Goal: Navigation & Orientation: Find specific page/section

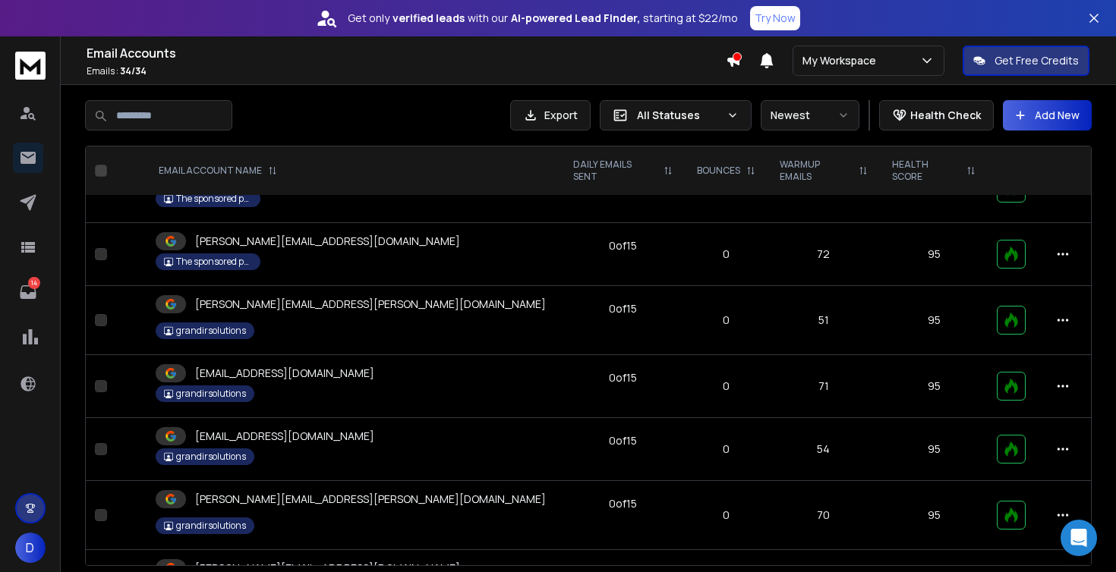
scroll to position [1612, 0]
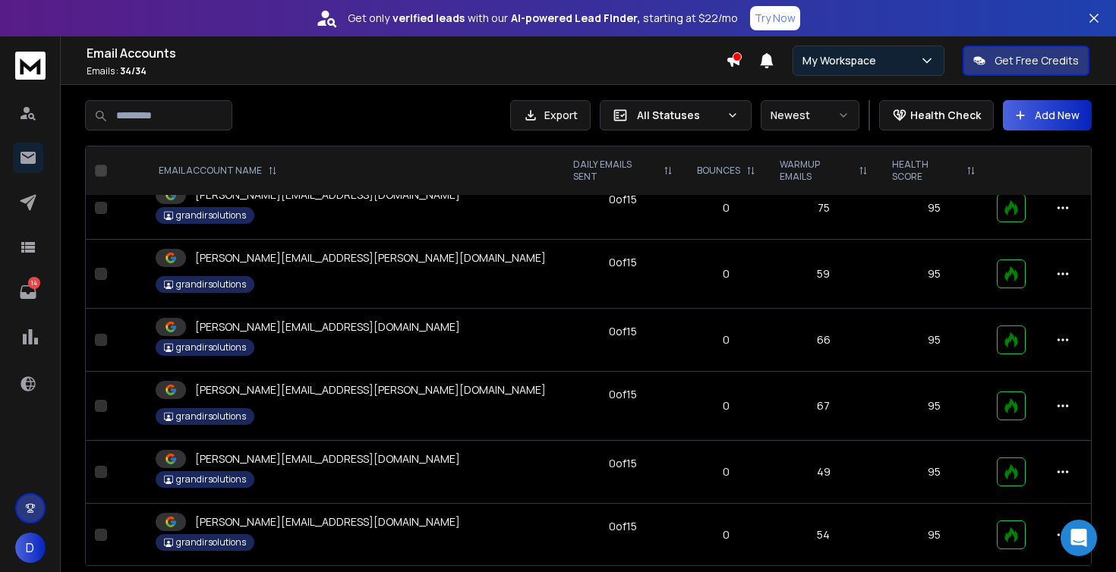
click at [890, 54] on div "My Workspace" at bounding box center [868, 60] width 132 height 15
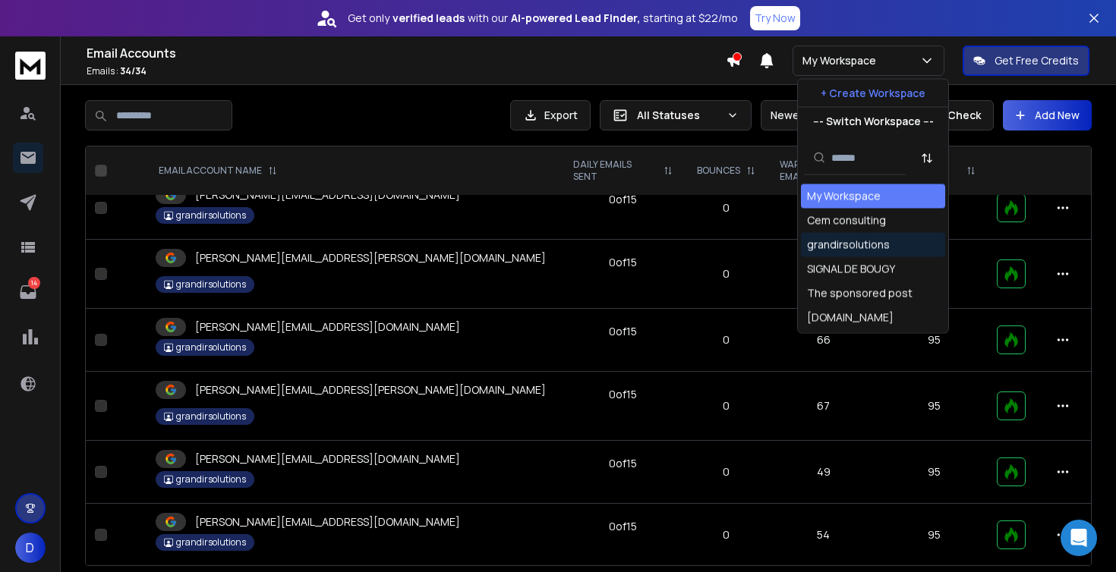
click at [868, 250] on div "grandirsolutions" at bounding box center [848, 245] width 83 height 15
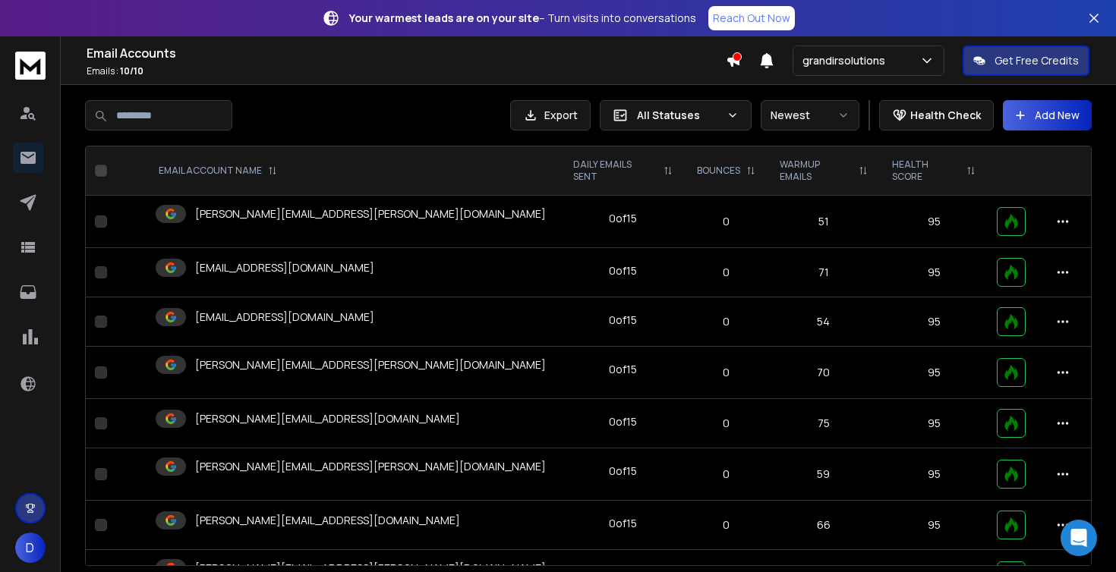
scroll to position [135, 0]
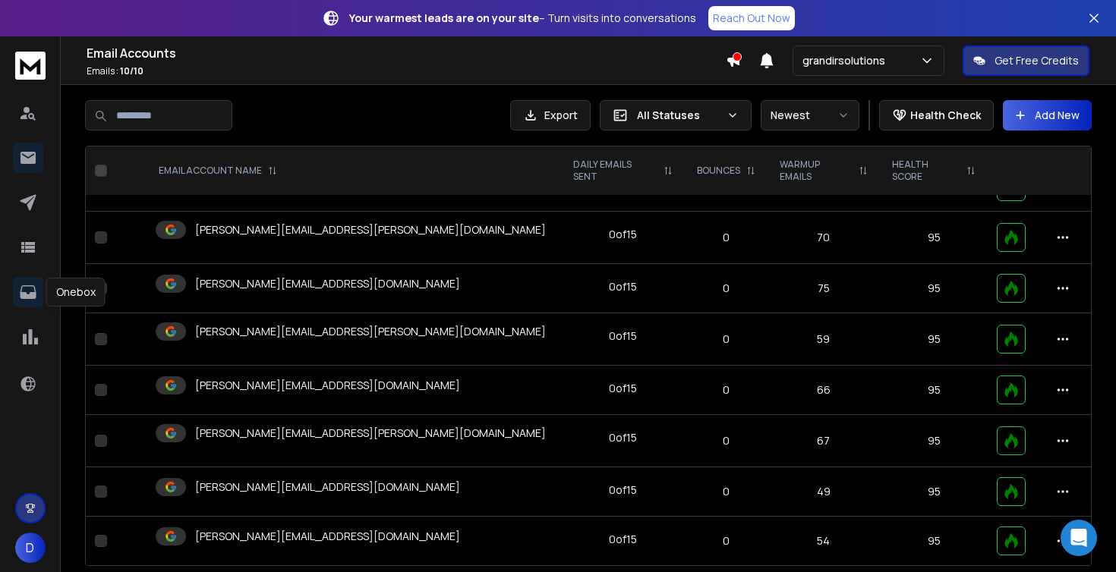
click at [27, 282] on link at bounding box center [28, 292] width 30 height 30
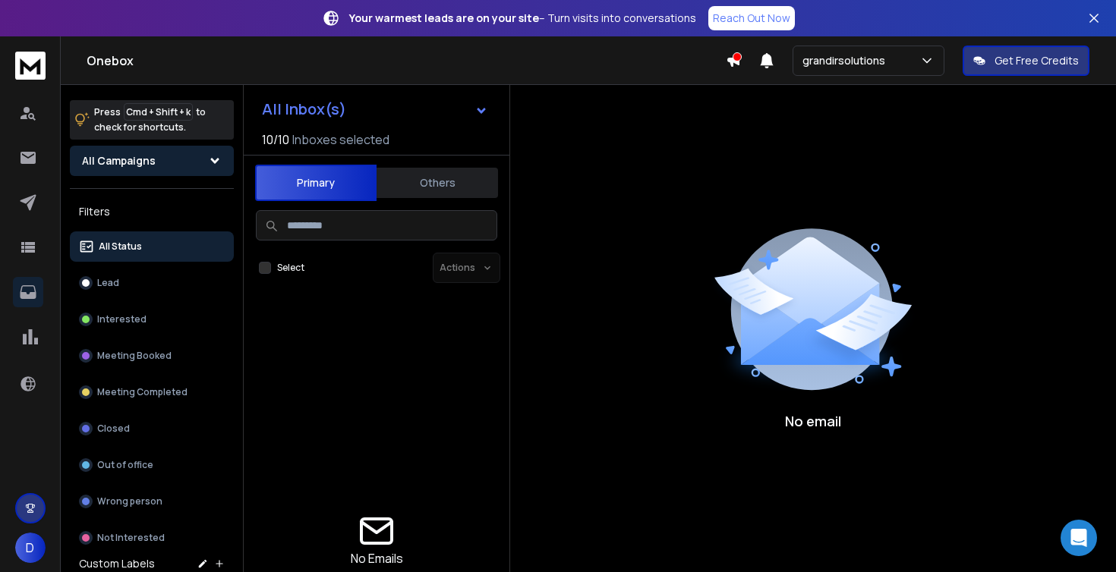
click at [180, 162] on button "All Campaigns" at bounding box center [152, 161] width 164 height 30
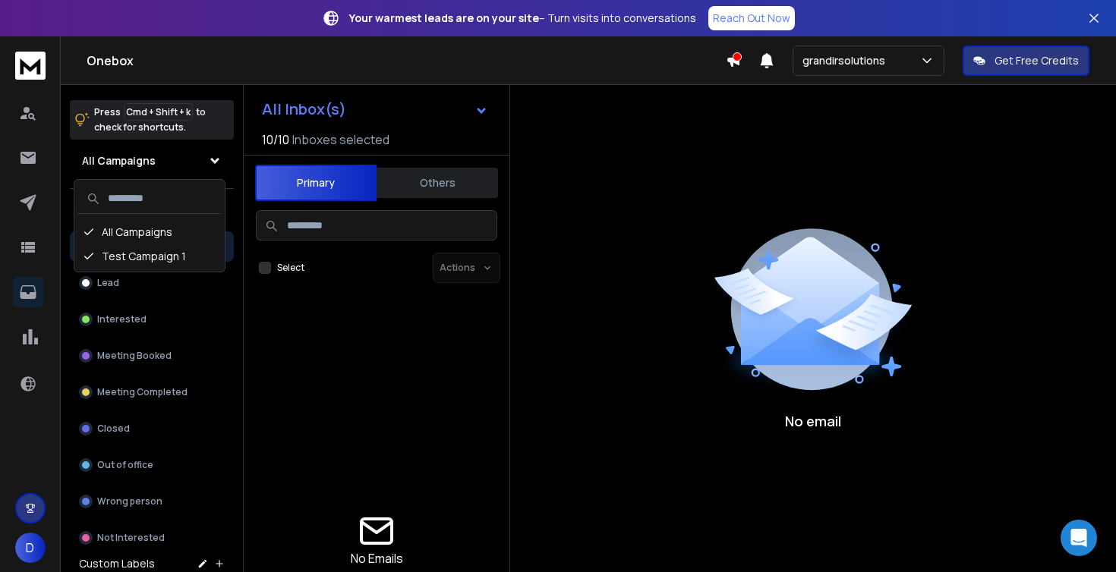
click at [475, 69] on div "Onebox grandirsolutions Get Free Credits" at bounding box center [558, 60] width 1116 height 49
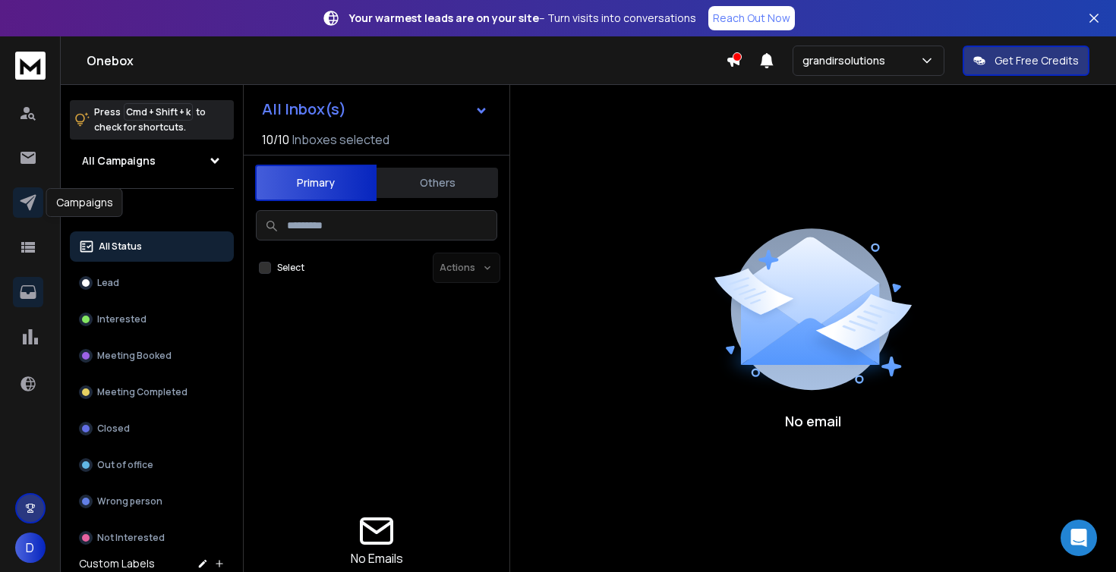
click at [29, 204] on icon at bounding box center [28, 202] width 16 height 16
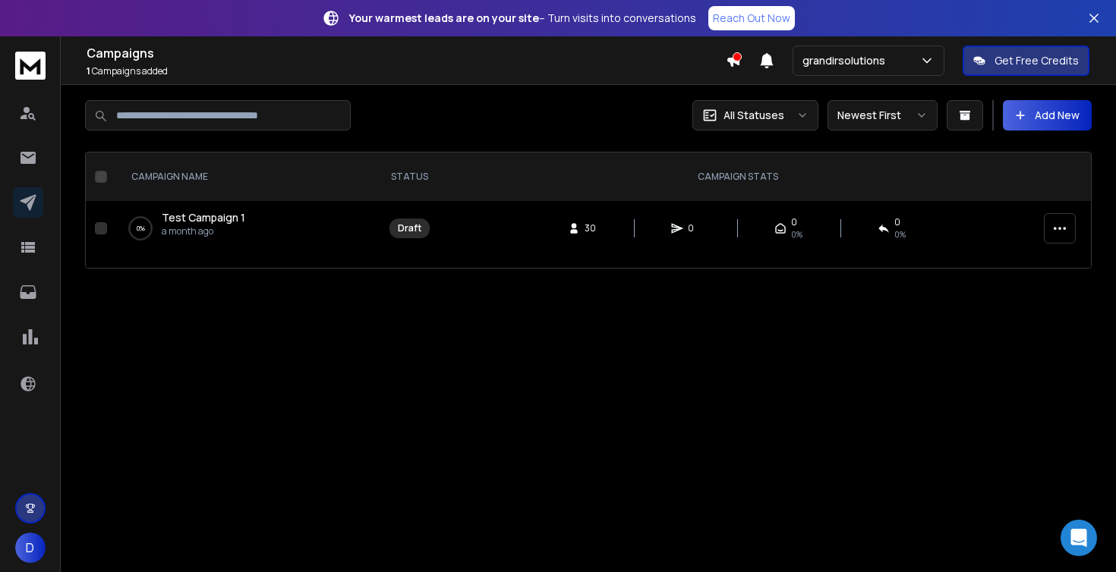
click at [249, 228] on div "0 % Test Campaign 1 a month ago" at bounding box center [245, 228] width 235 height 36
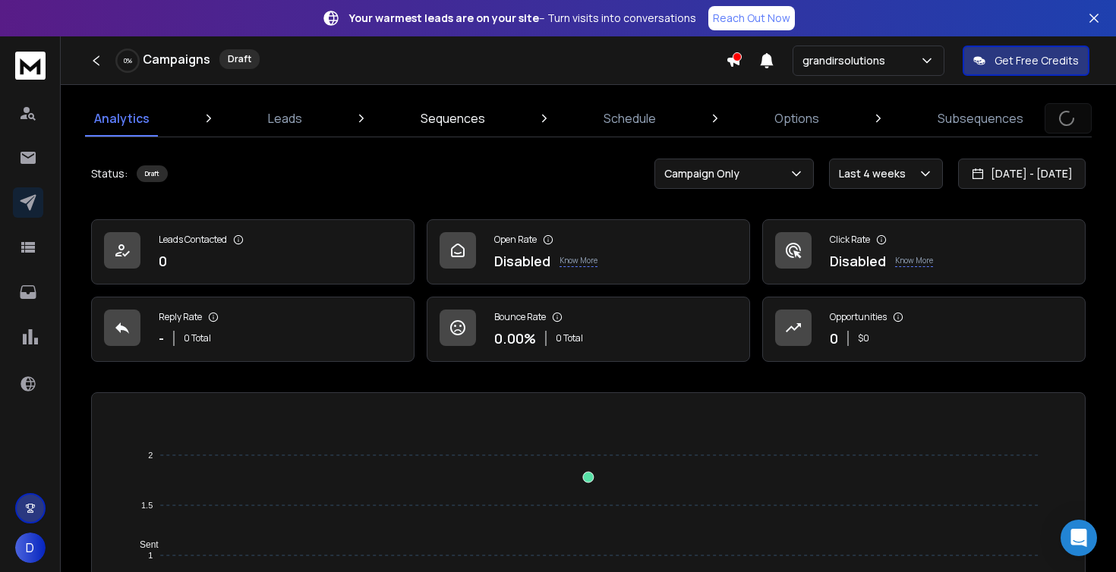
click at [447, 115] on p "Sequences" at bounding box center [452, 118] width 65 height 18
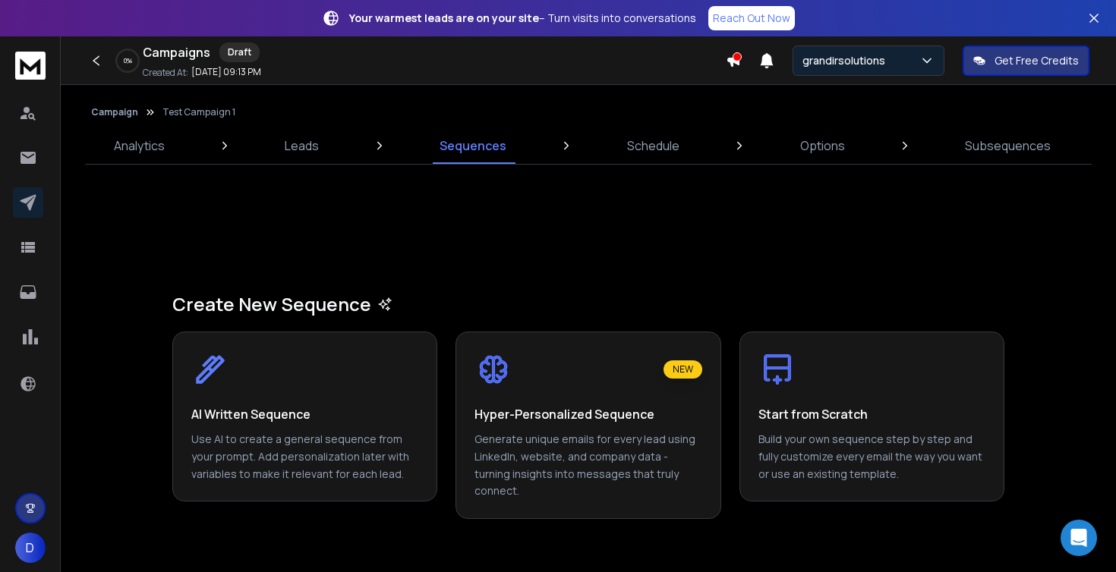
click at [878, 56] on p "grandirsolutions" at bounding box center [846, 60] width 89 height 15
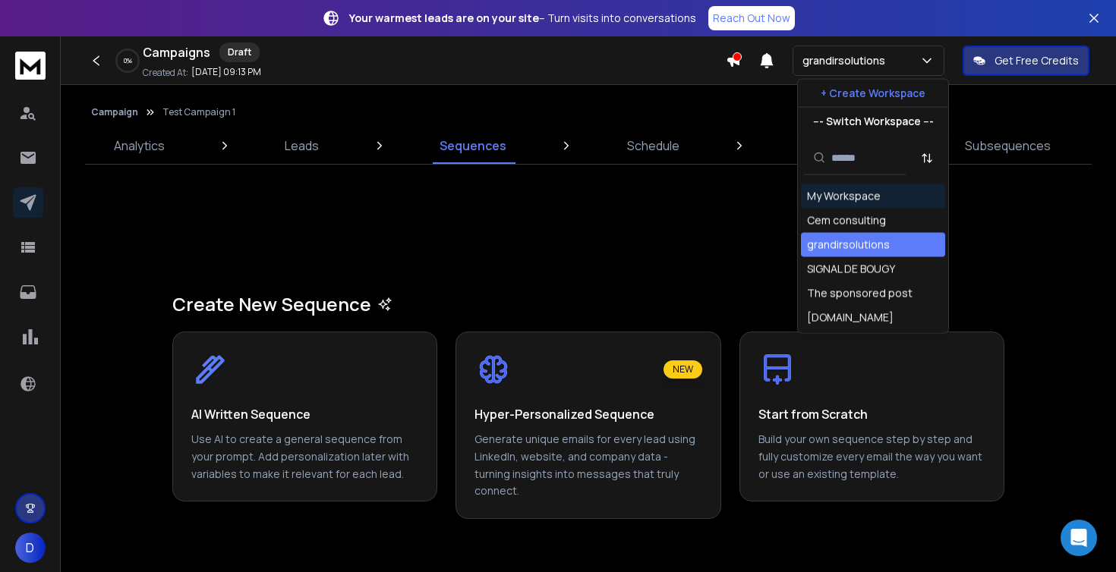
click at [827, 198] on div "My Workspace" at bounding box center [844, 196] width 74 height 15
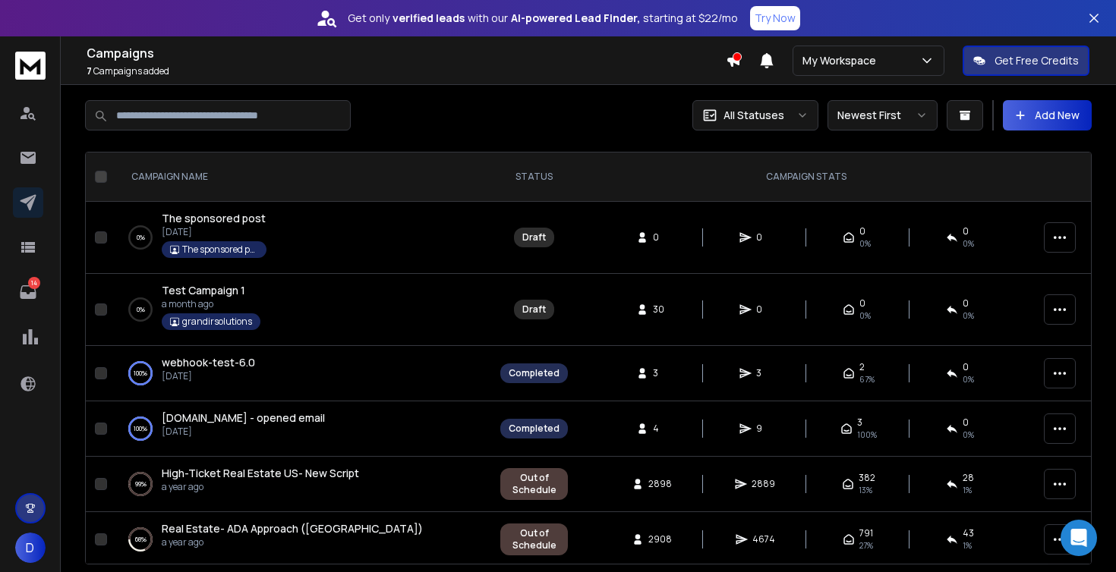
scroll to position [71, 0]
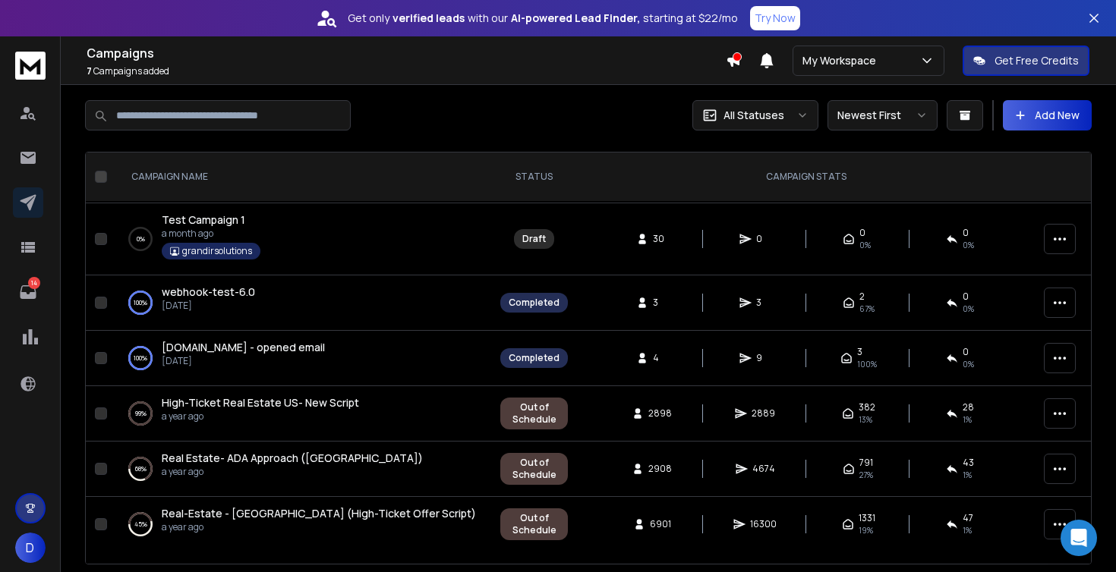
click at [270, 455] on span "Real Estate- ADA Approach (USA)" at bounding box center [292, 458] width 261 height 14
